Goal: Task Accomplishment & Management: Manage account settings

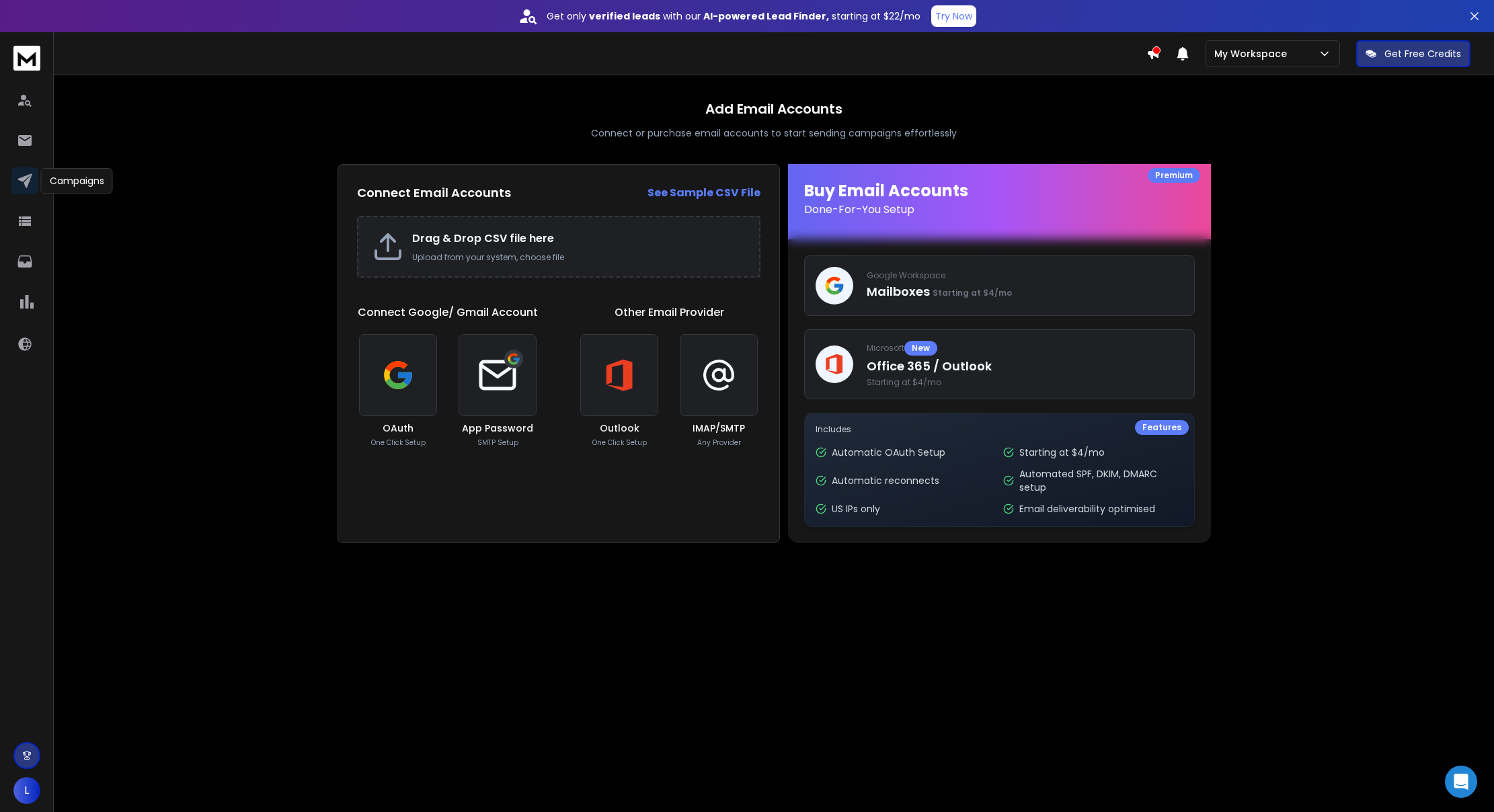
click at [31, 184] on icon at bounding box center [25, 181] width 16 height 16
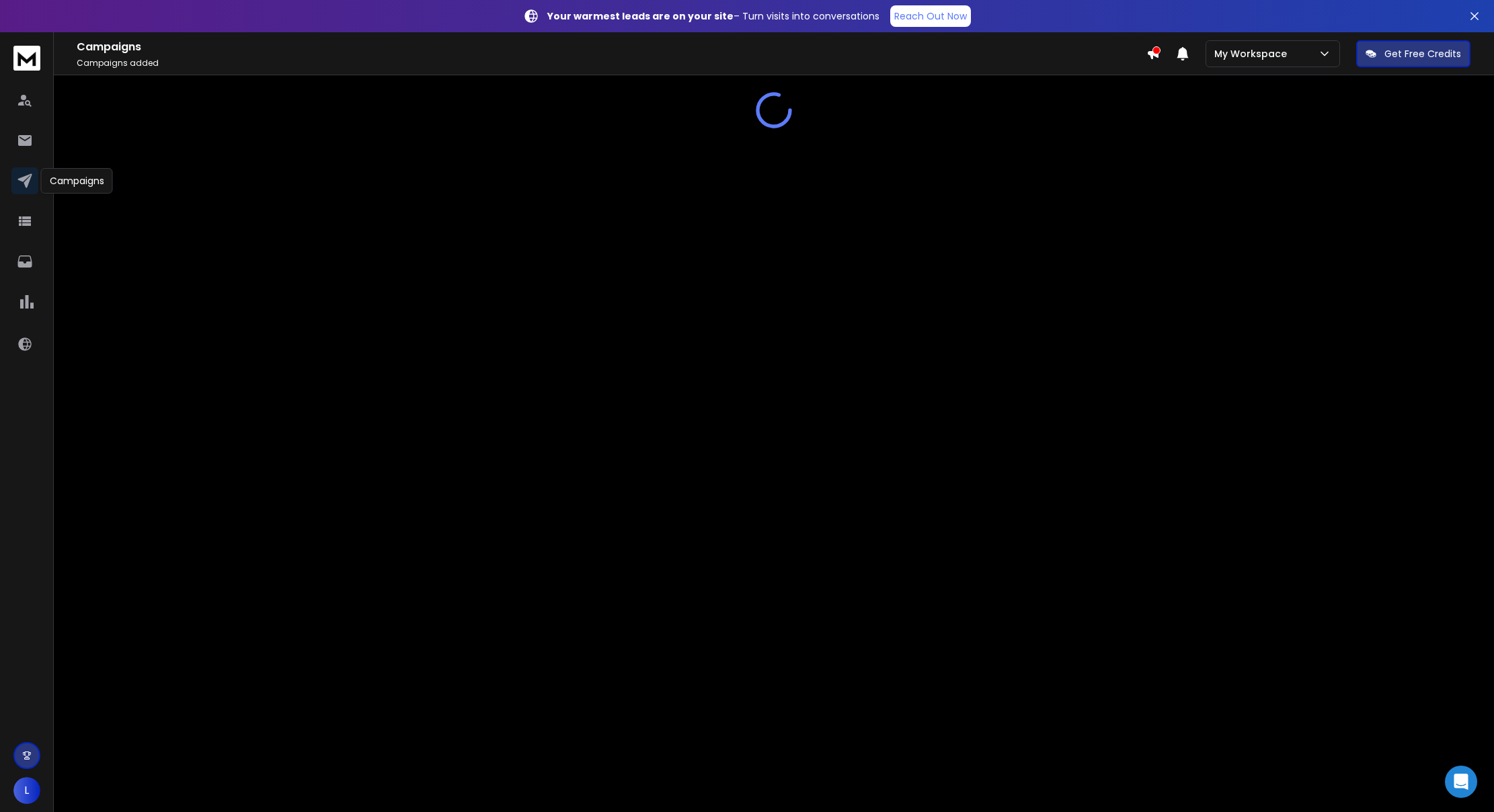
click at [31, 183] on icon at bounding box center [25, 181] width 16 height 16
click at [24, 174] on icon at bounding box center [25, 181] width 16 height 16
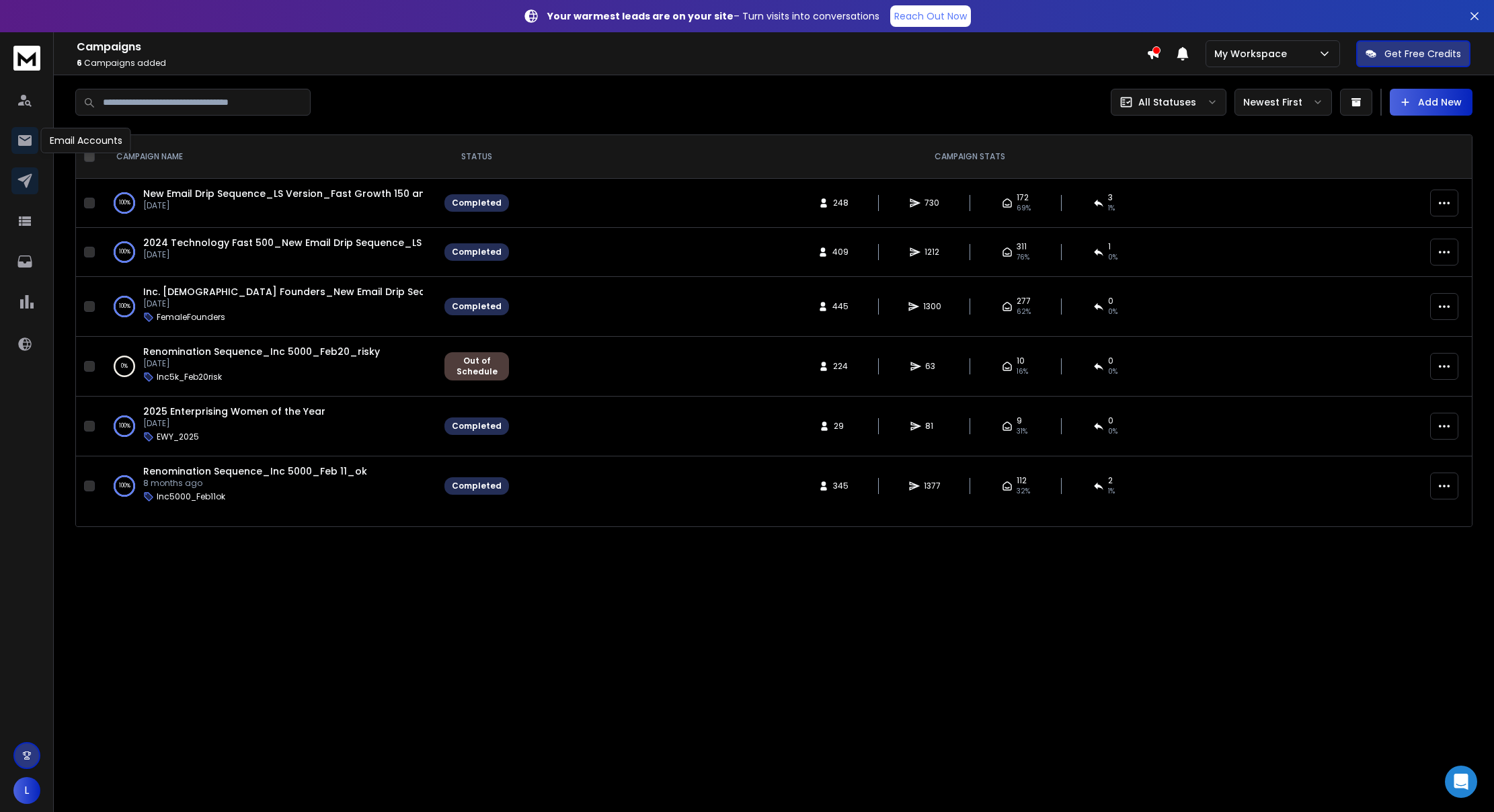
click at [22, 142] on icon at bounding box center [25, 140] width 14 height 11
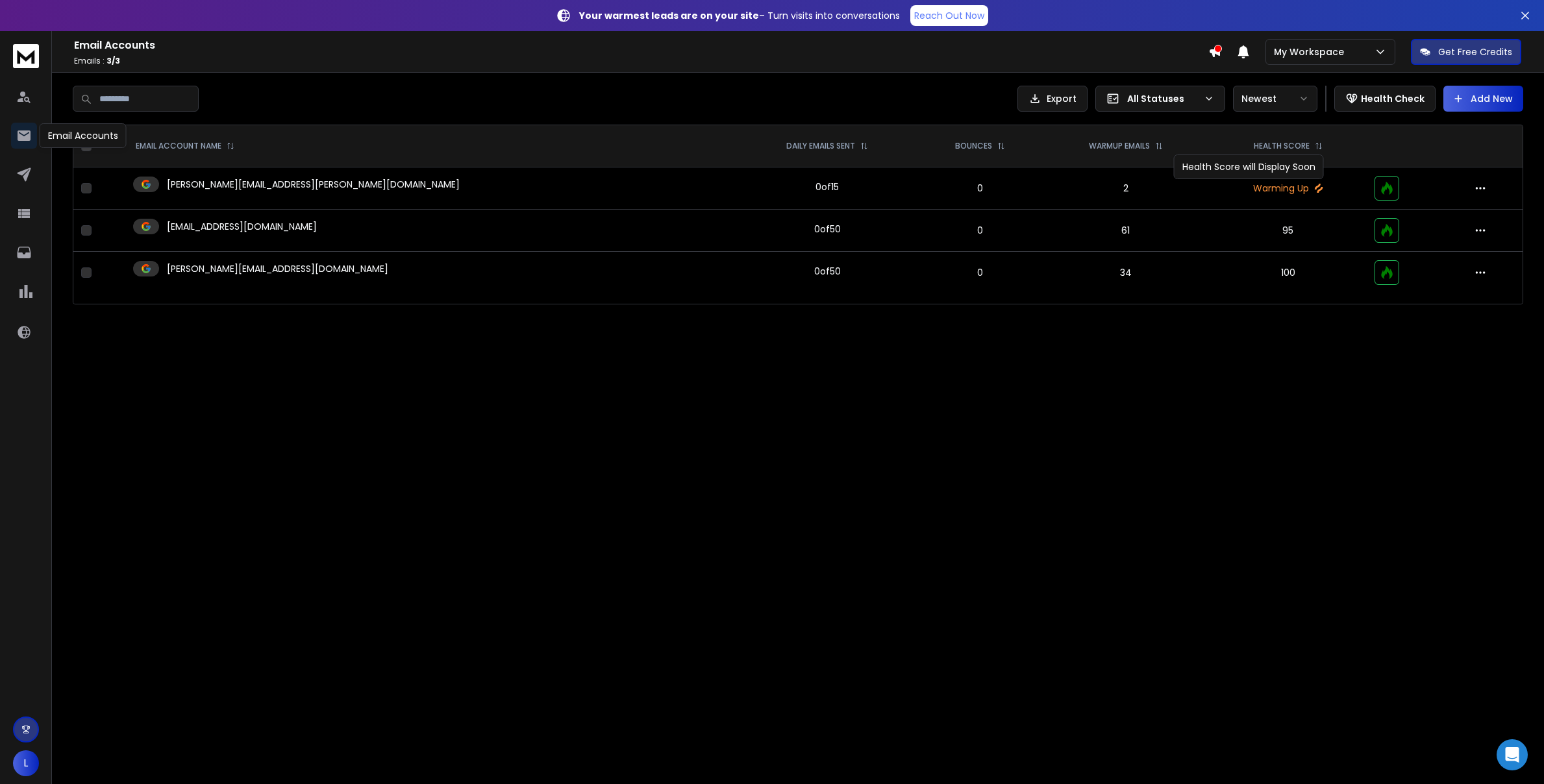
click at [1260, 184] on p "Warming Up" at bounding box center [1288, 188] width 142 height 13
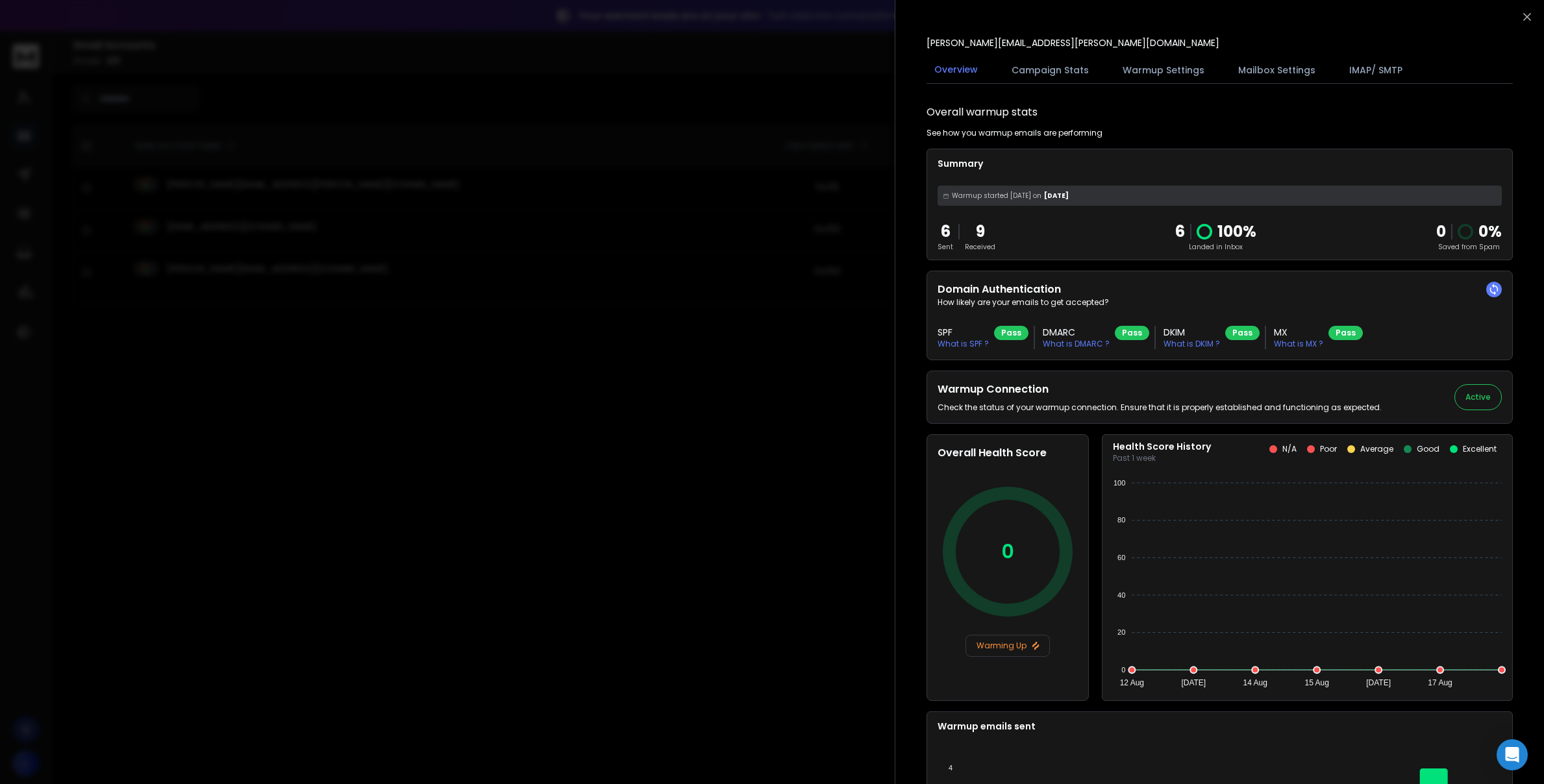
scroll to position [1, 0]
click at [1083, 72] on button "Campaign Stats" at bounding box center [1051, 68] width 93 height 29
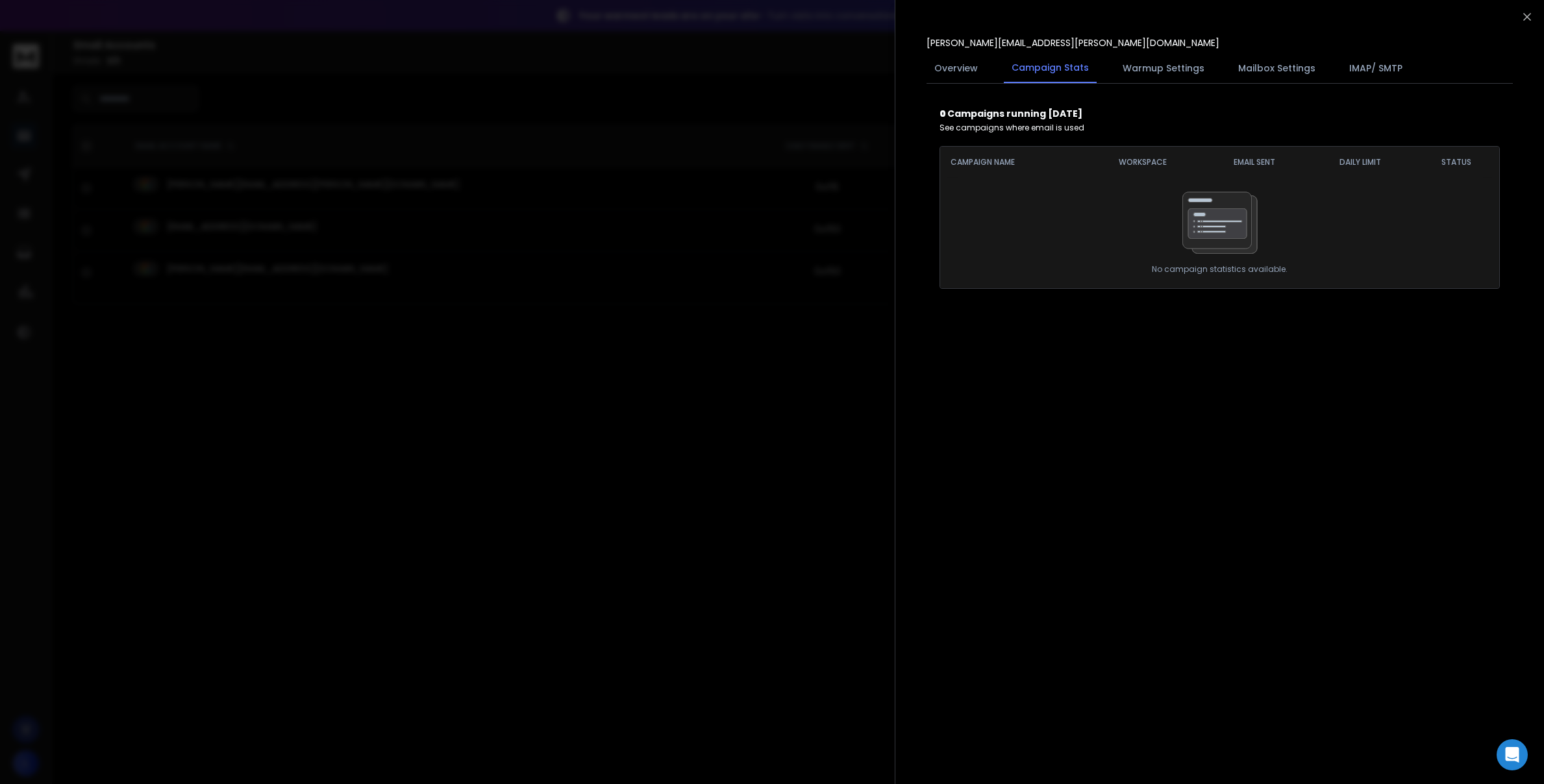
click at [1161, 69] on button "Warmup Settings" at bounding box center [1163, 68] width 98 height 29
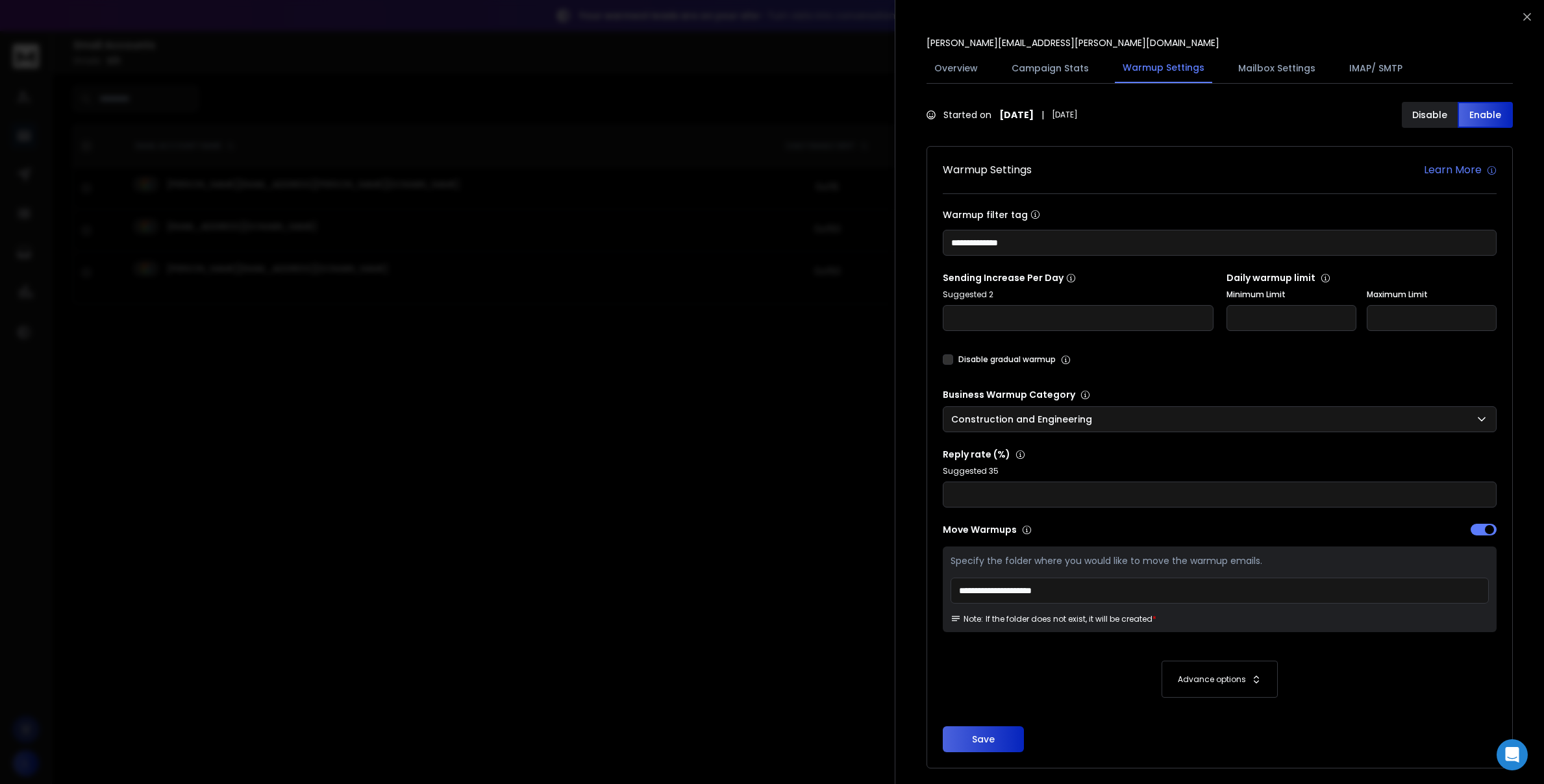
click at [1245, 67] on button "Mailbox Settings" at bounding box center [1277, 68] width 93 height 29
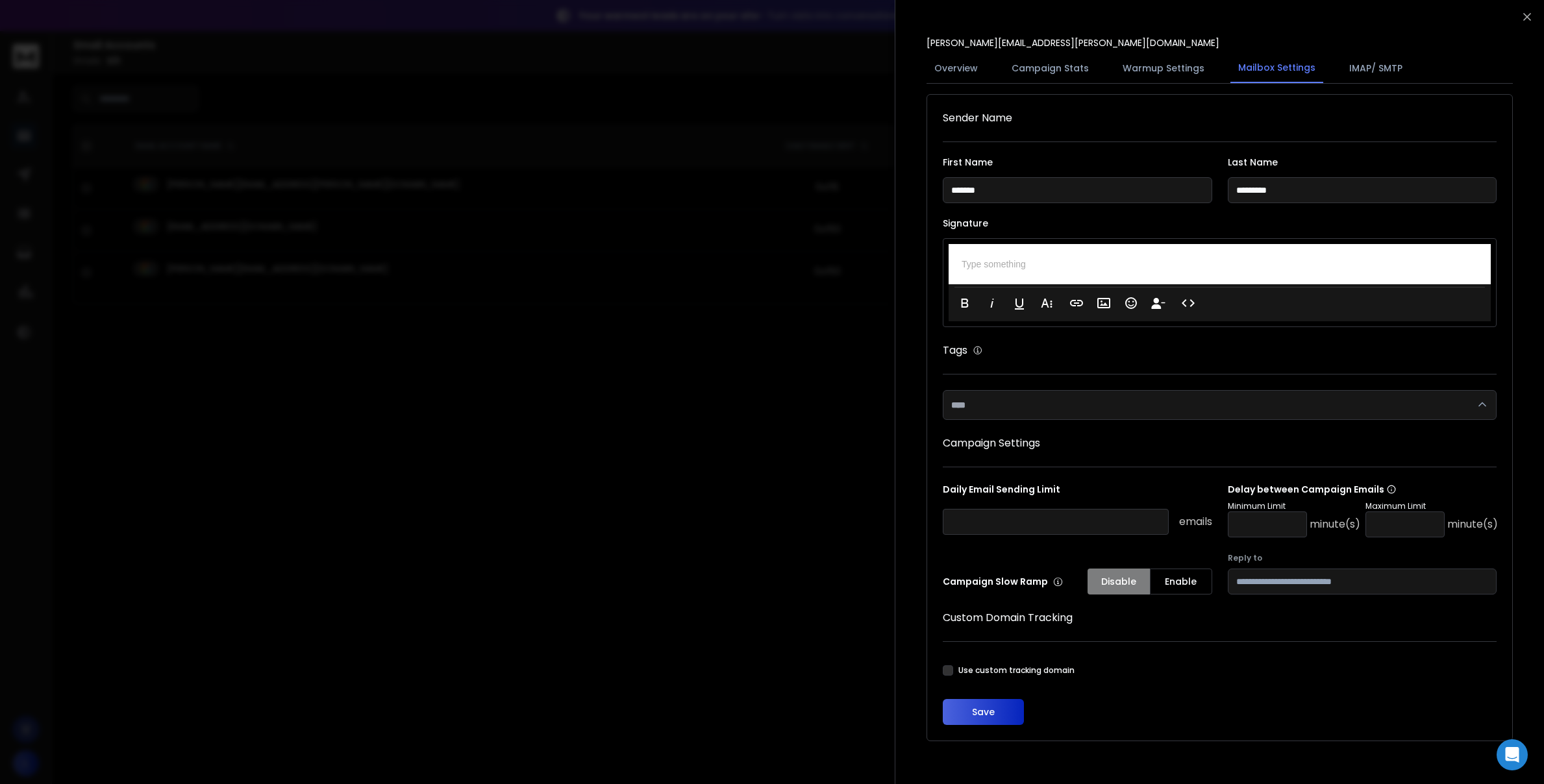
click at [1363, 65] on button "IMAP/ SMTP" at bounding box center [1376, 68] width 69 height 29
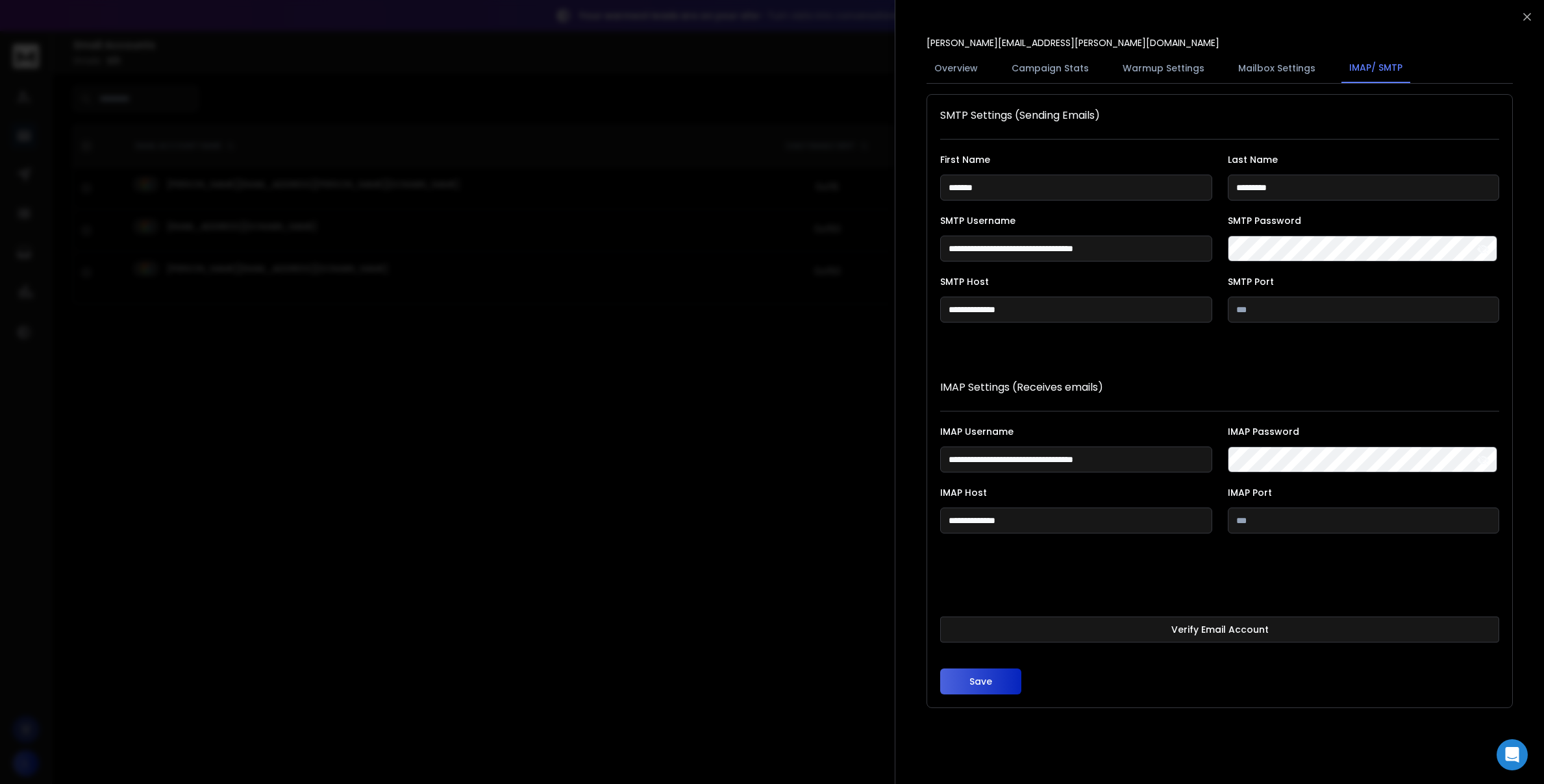
click at [979, 74] on button "Overview" at bounding box center [956, 68] width 59 height 29
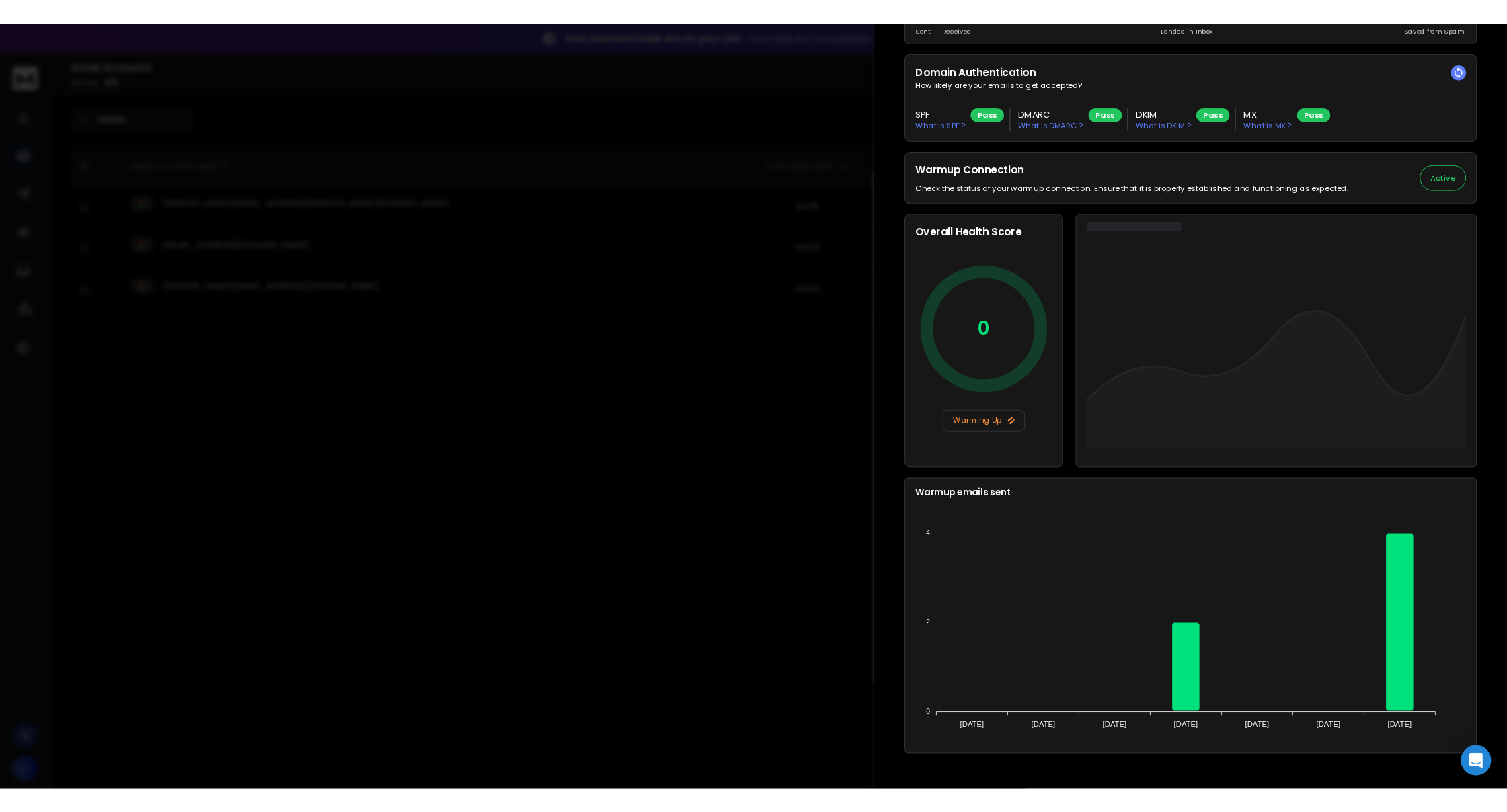
scroll to position [0, 0]
